Goal: Check status: Check status

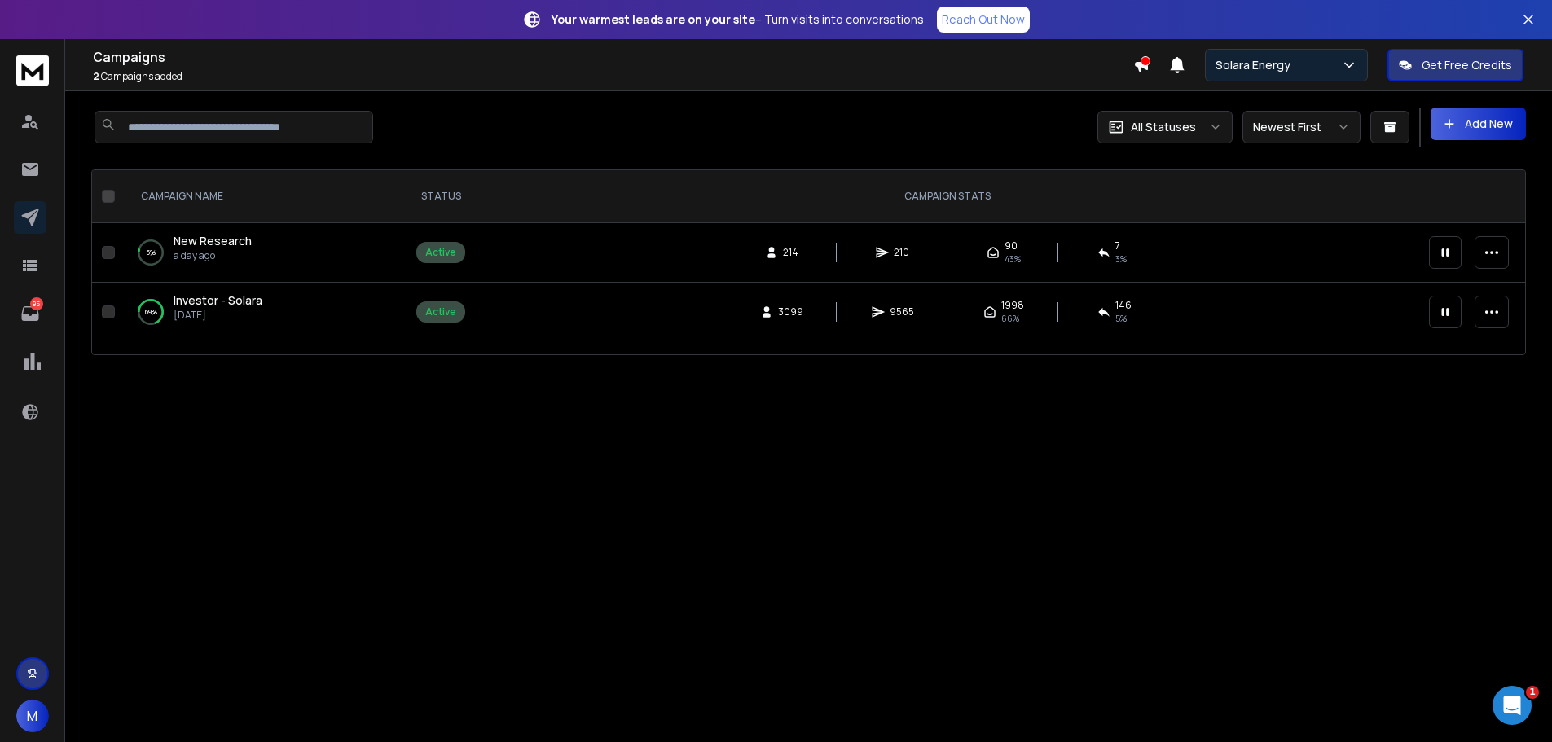
click at [1313, 69] on div "Solara Energy" at bounding box center [1286, 65] width 142 height 16
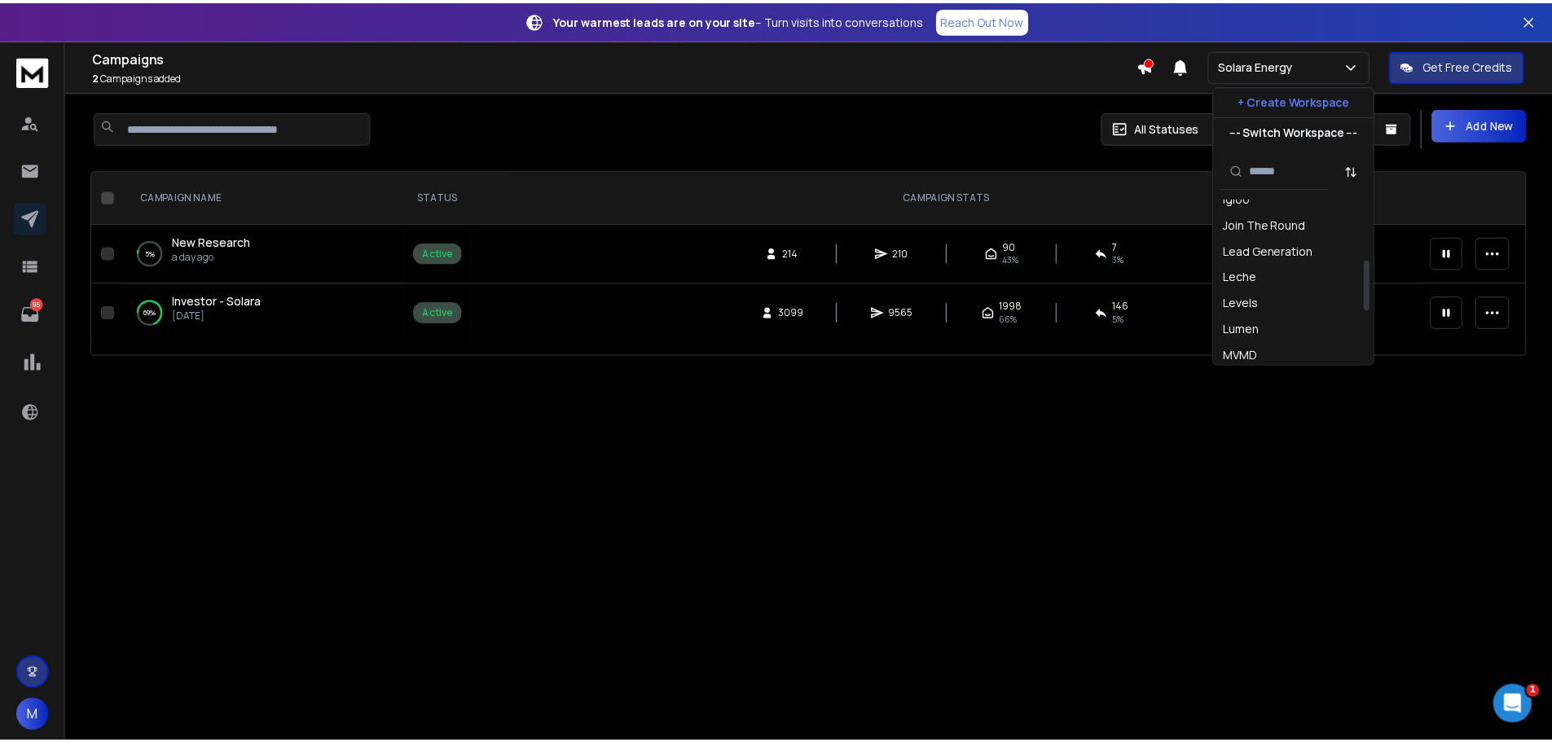
scroll to position [114, 0]
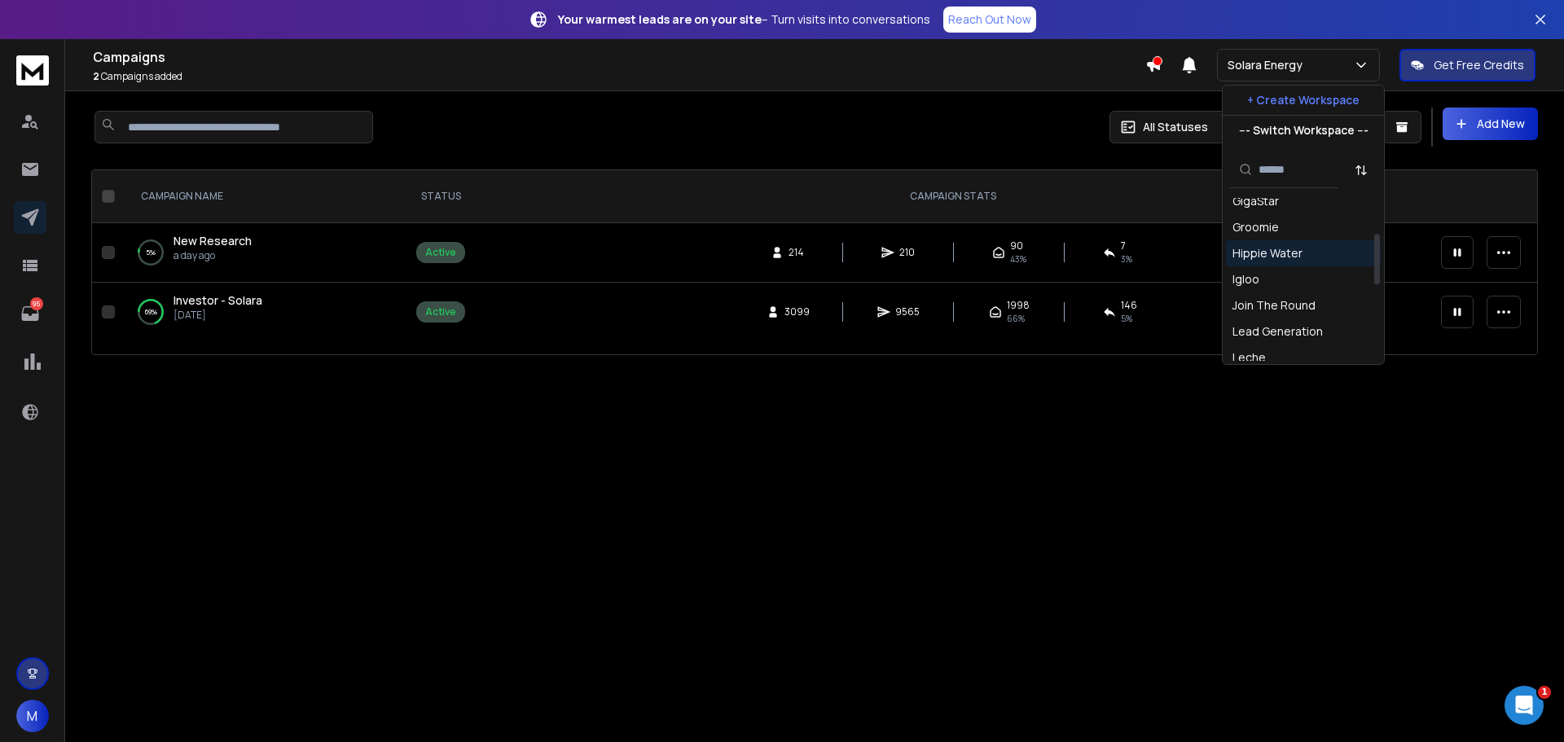
click at [1296, 249] on div "Hippie Water" at bounding box center [1267, 253] width 70 height 16
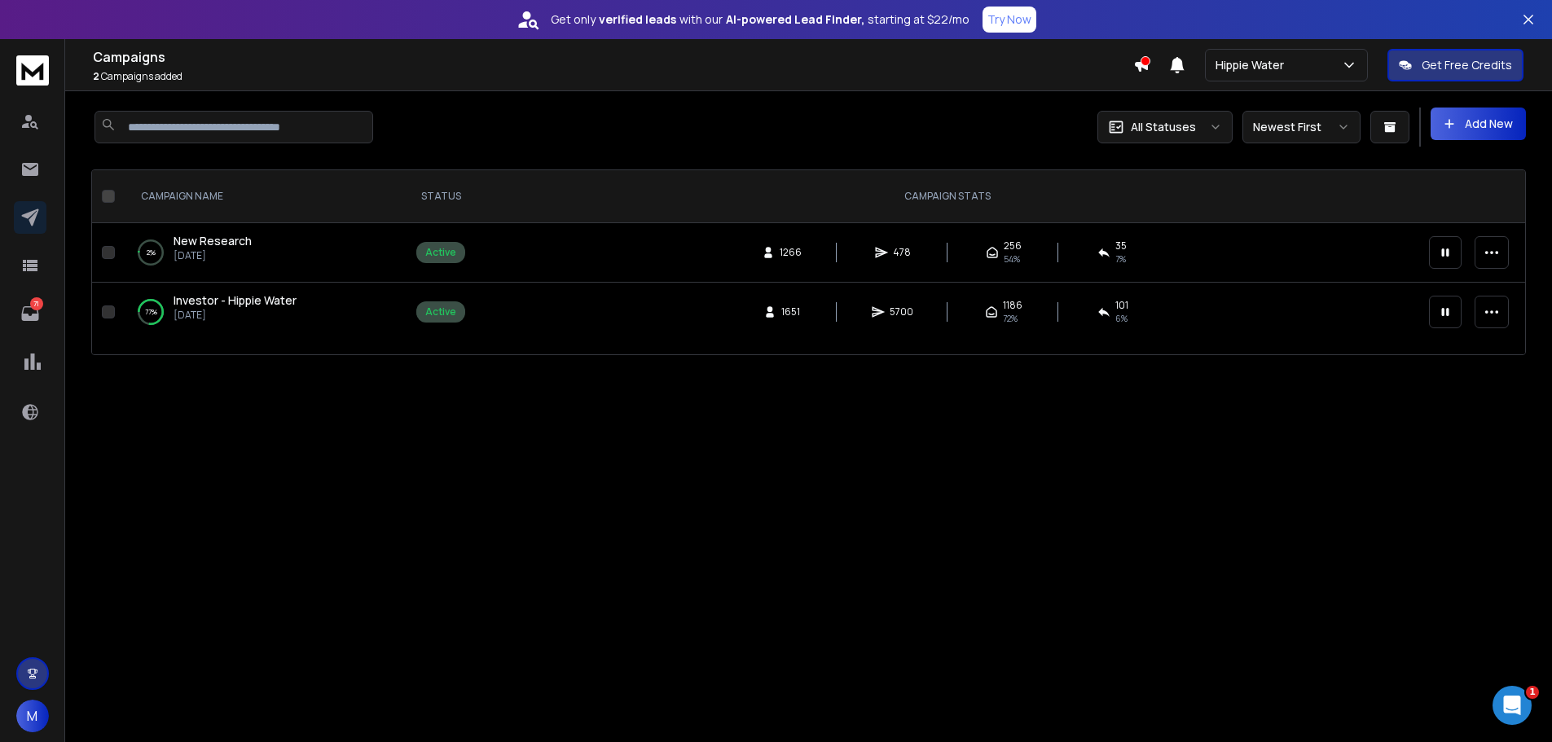
click at [647, 322] on div "1651 5700 1186 72 % 101 6 %" at bounding box center [947, 312] width 925 height 26
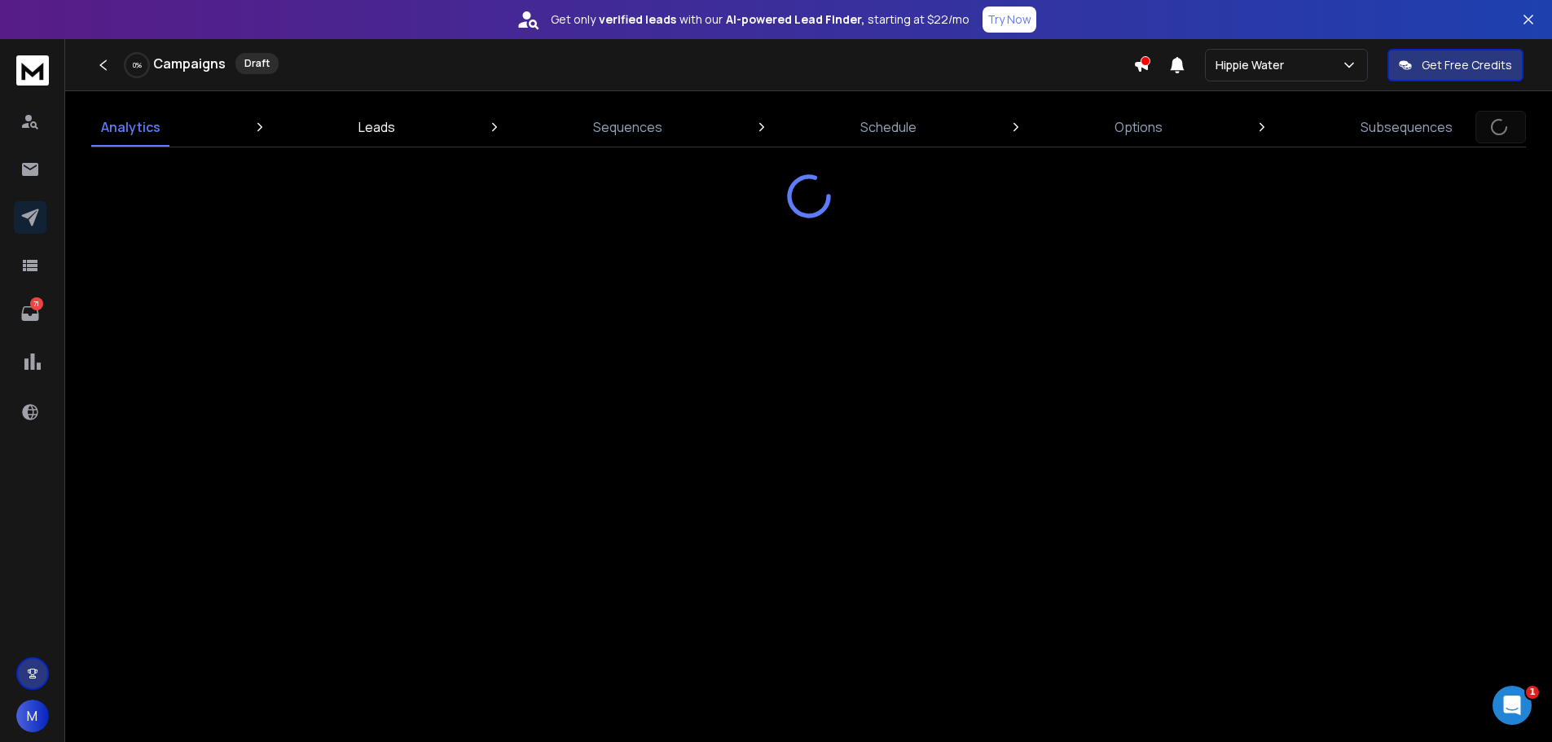
click at [371, 127] on p "Leads" at bounding box center [376, 127] width 37 height 20
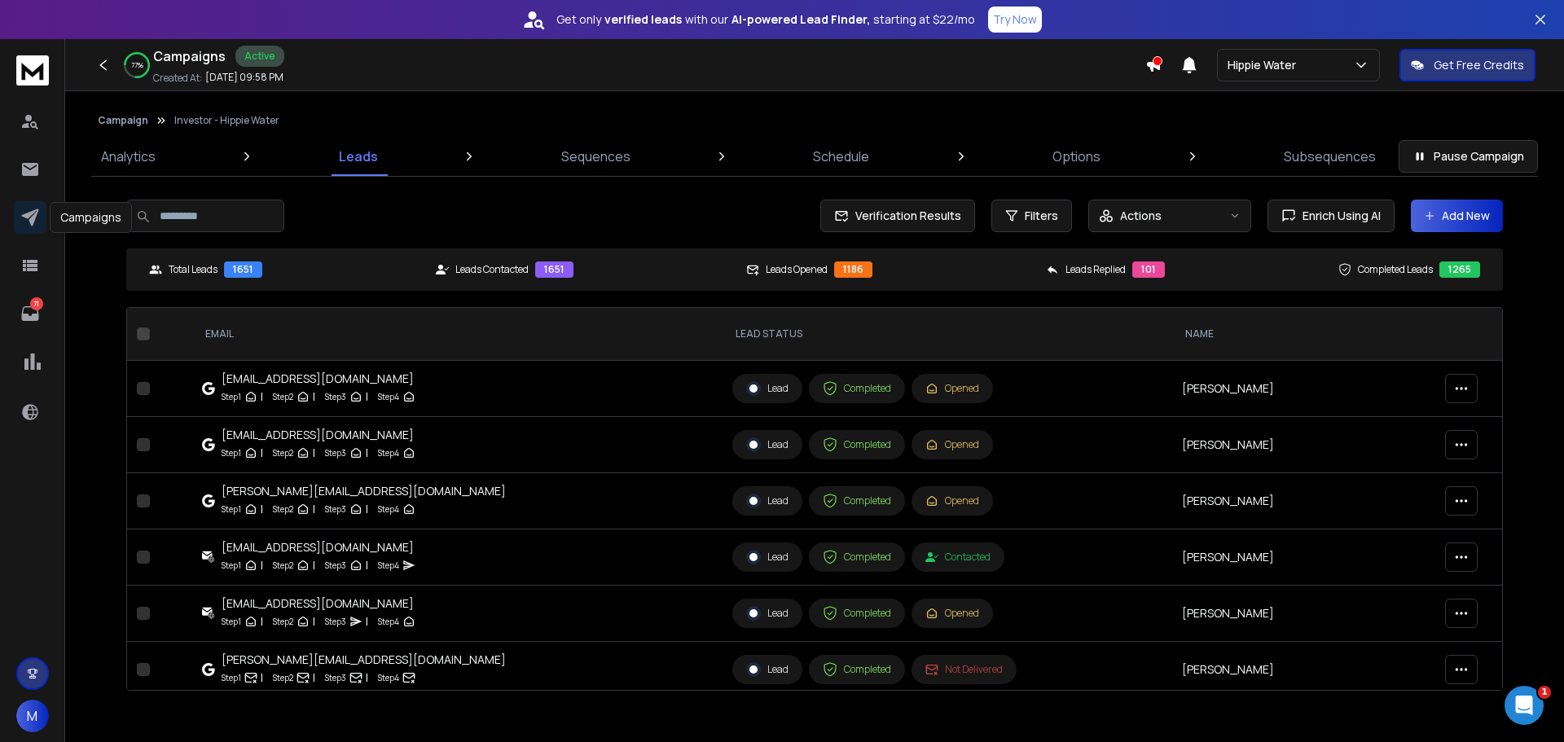
click at [36, 223] on icon at bounding box center [30, 218] width 20 height 20
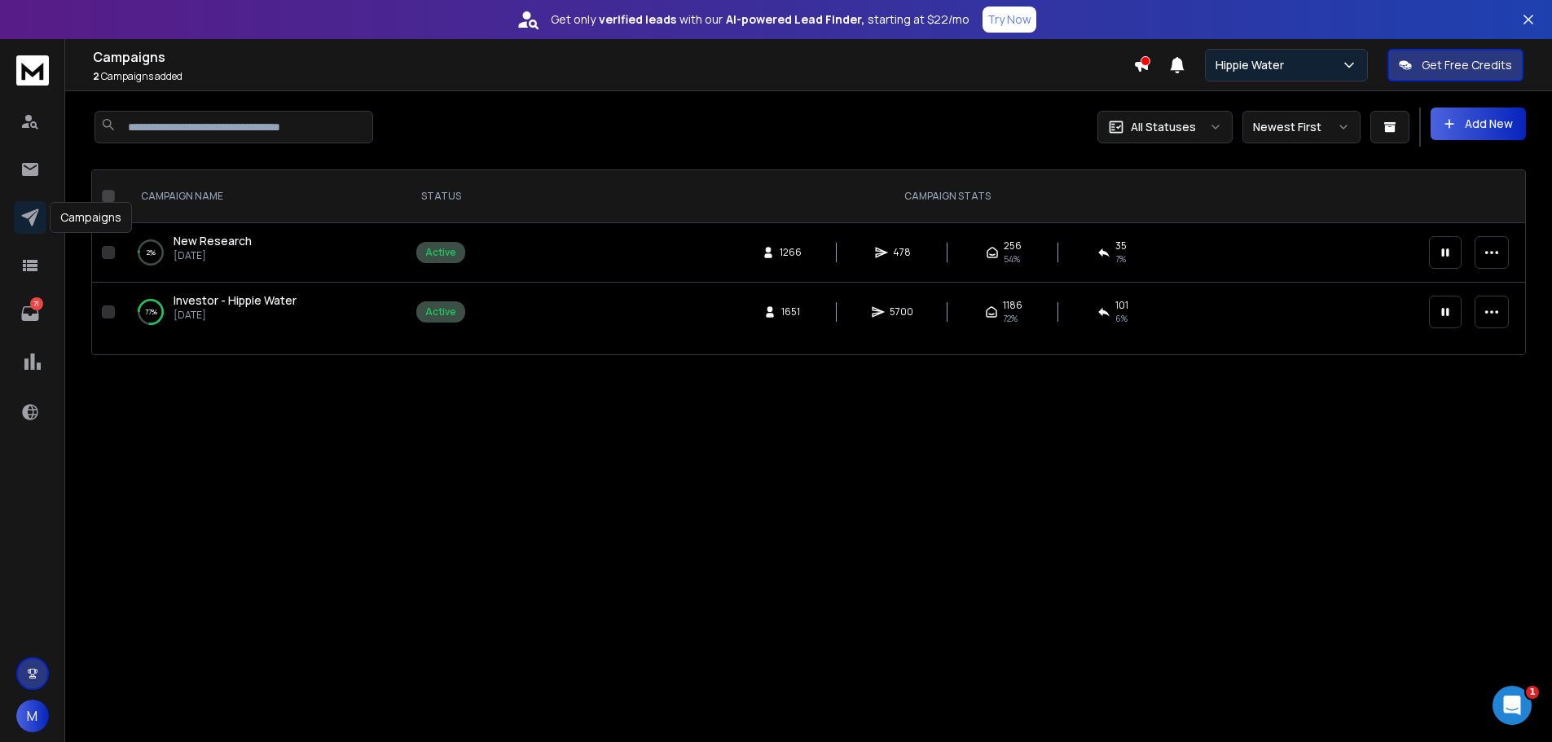
click at [1316, 70] on div "Hippie Water" at bounding box center [1286, 65] width 142 height 16
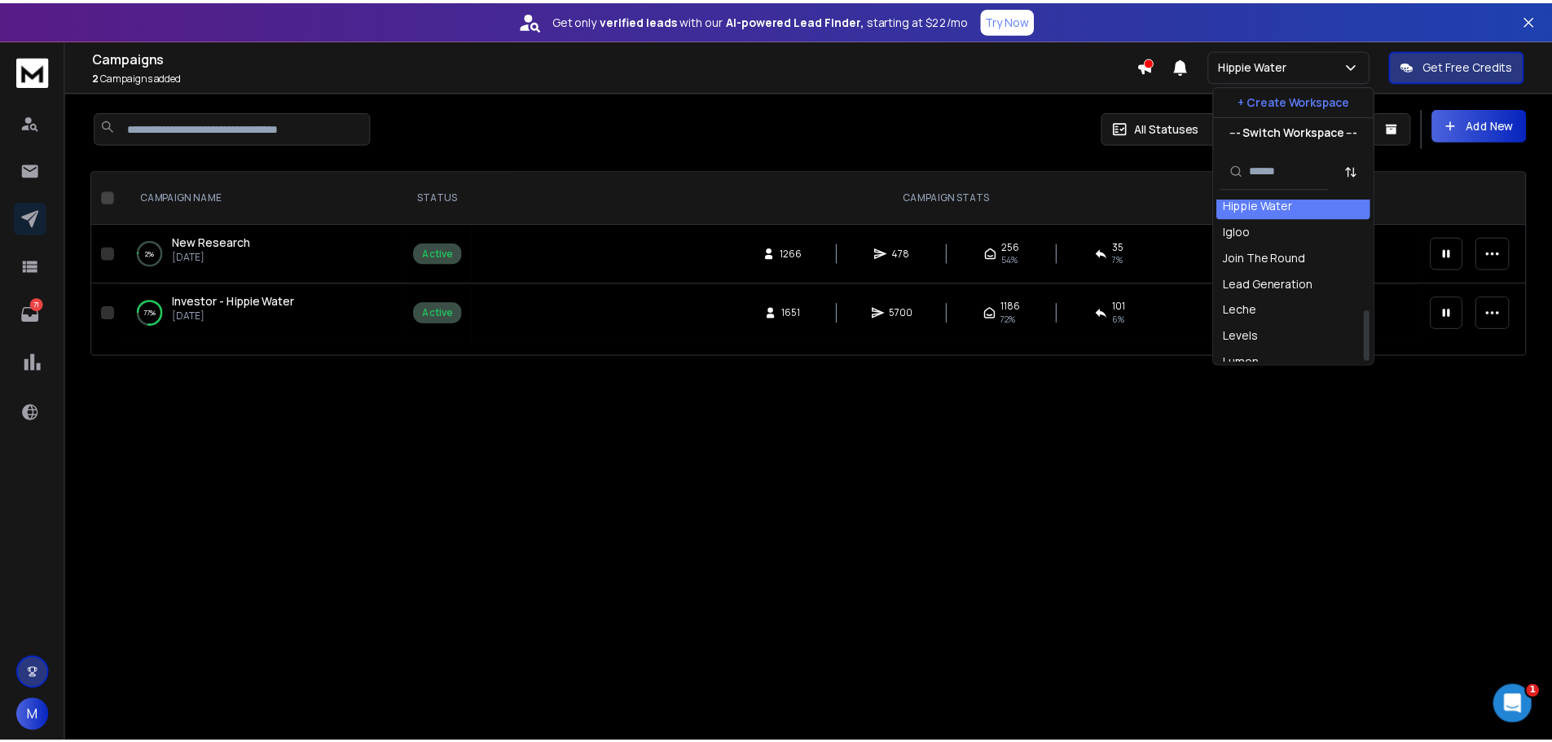
scroll to position [358, 0]
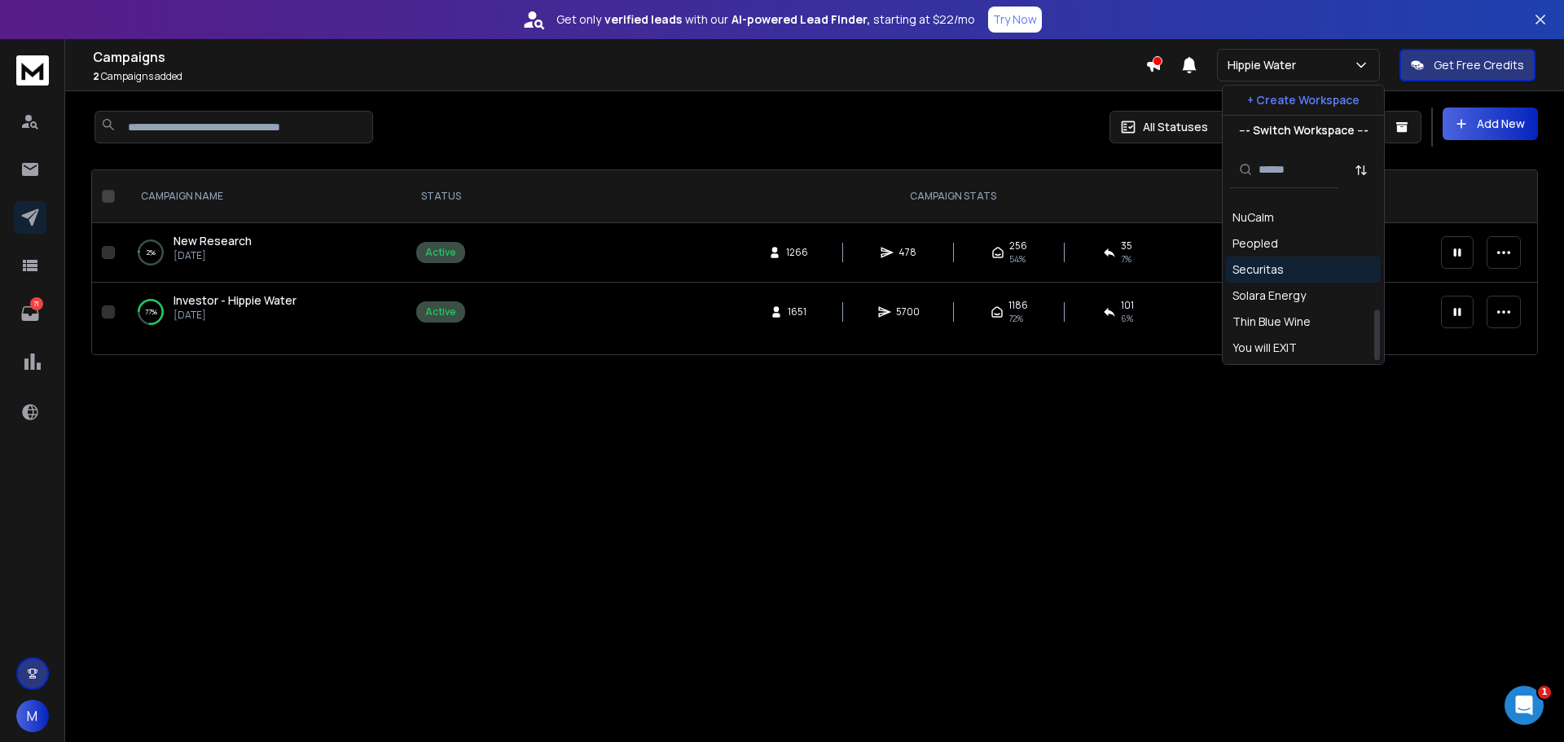
click at [1299, 270] on div "Securitas" at bounding box center [1303, 270] width 155 height 26
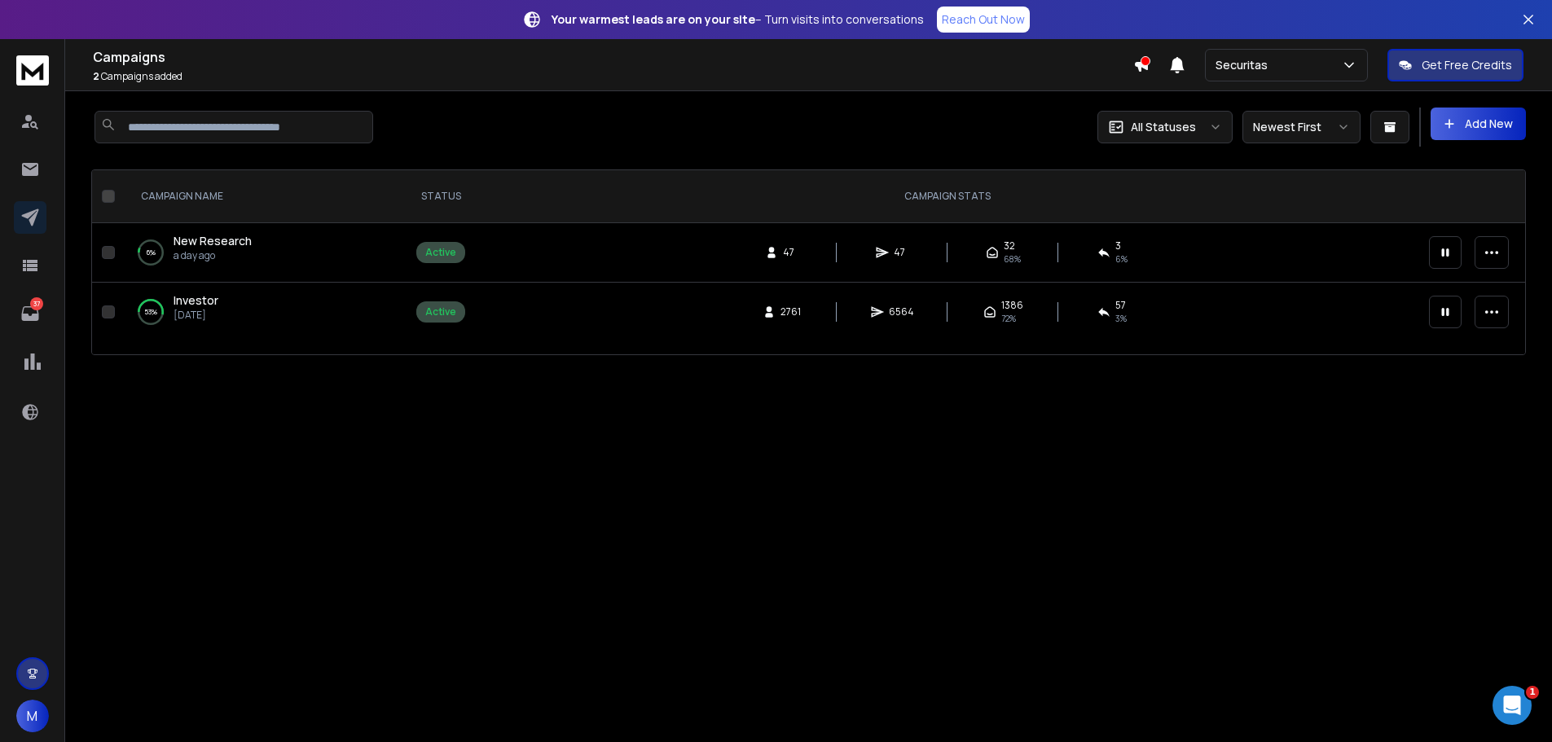
click at [625, 260] on div "47 47 32 68 % 3 6 %" at bounding box center [947, 252] width 925 height 26
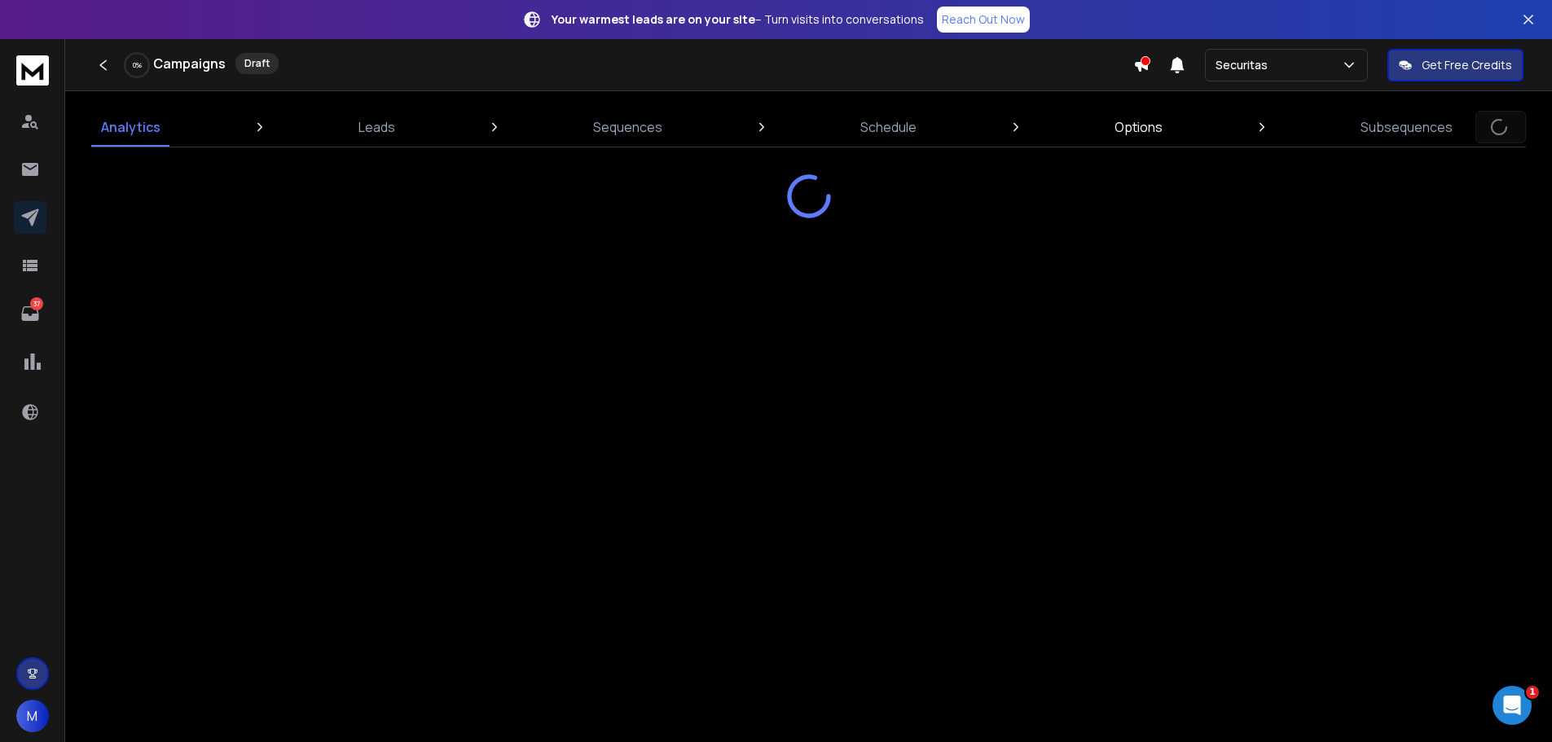
click at [1119, 134] on p "Options" at bounding box center [1138, 127] width 48 height 20
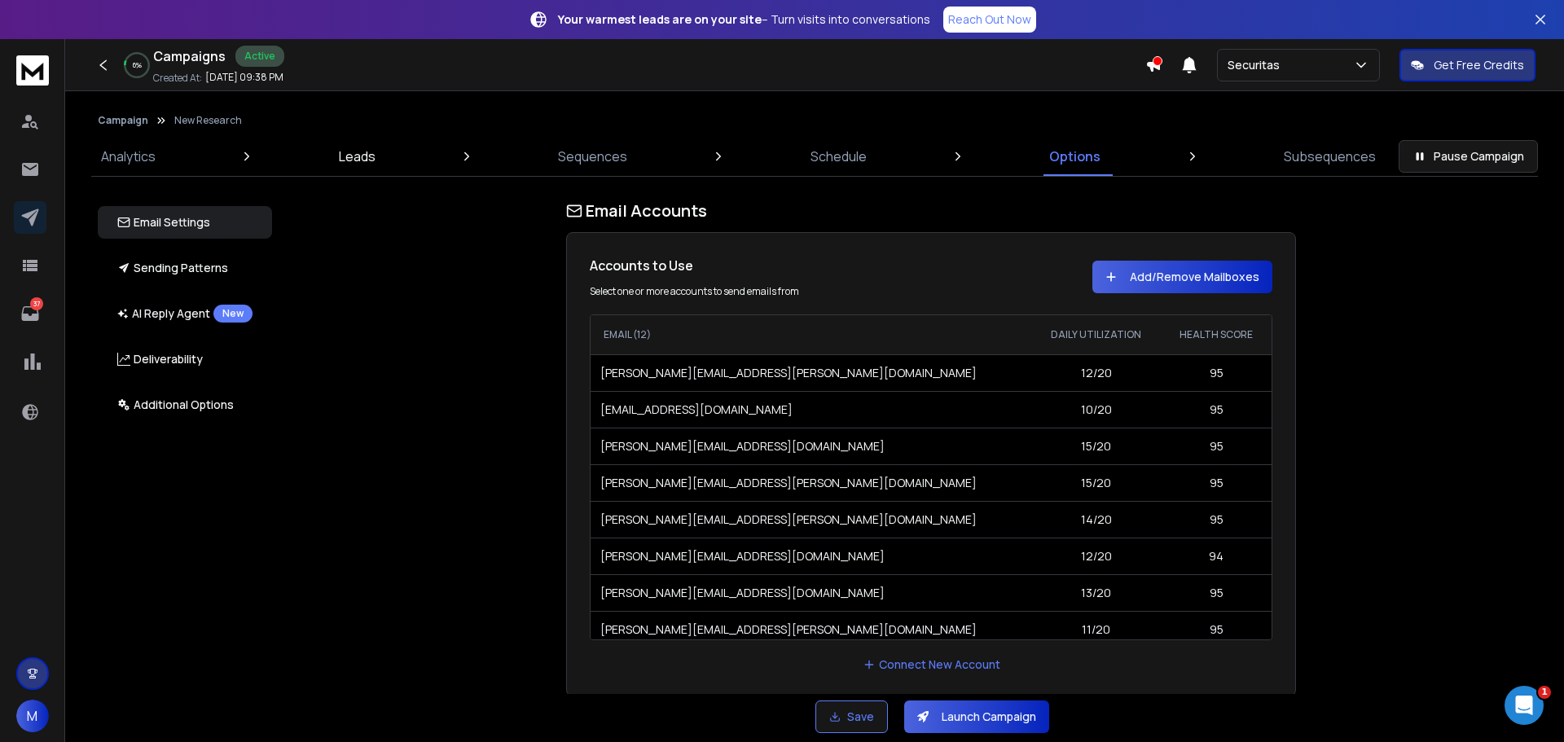
click at [364, 153] on p "Leads" at bounding box center [357, 157] width 37 height 20
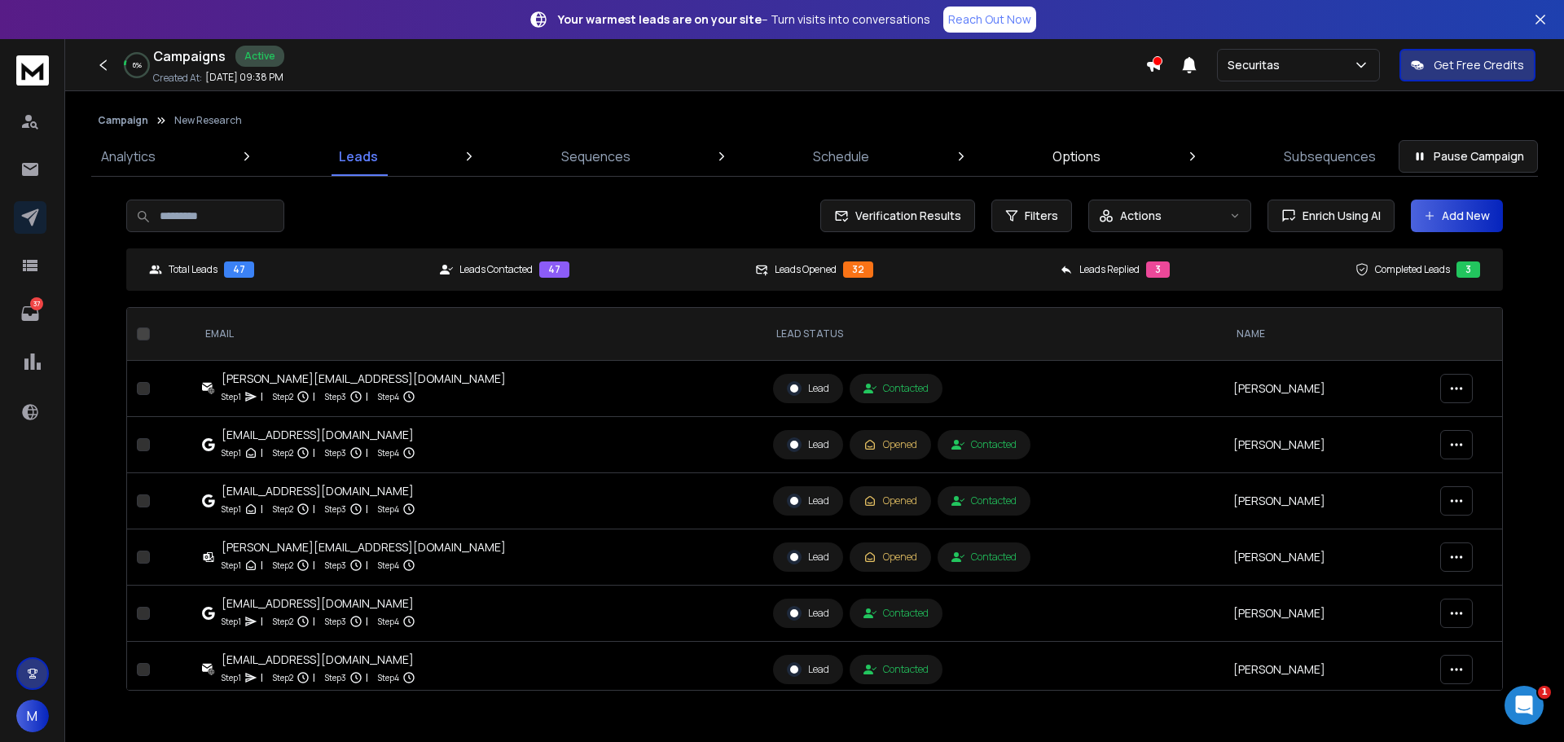
click at [1101, 148] on p "Options" at bounding box center [1076, 157] width 48 height 20
